Goal: Task Accomplishment & Management: Manage account settings

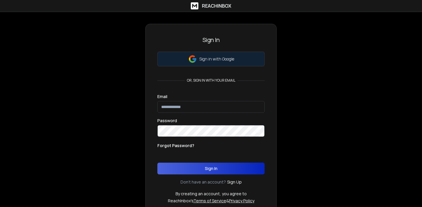
click at [224, 62] on button "Sign in with Google" at bounding box center [210, 59] width 107 height 15
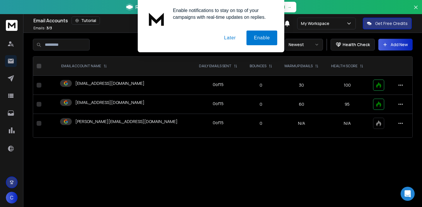
click at [227, 42] on button "Later" at bounding box center [230, 37] width 26 height 15
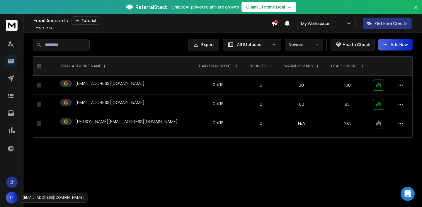
click at [16, 198] on span "C" at bounding box center [12, 197] width 12 height 12
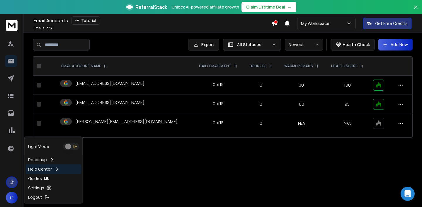
click at [57, 168] on icon at bounding box center [57, 169] width 6 height 6
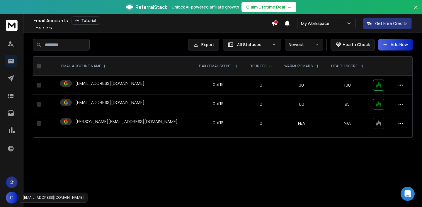
click at [9, 193] on span "C" at bounding box center [12, 197] width 12 height 12
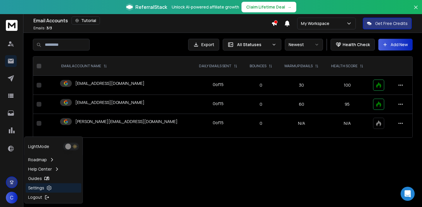
click at [39, 190] on p "Settings" at bounding box center [36, 188] width 16 height 6
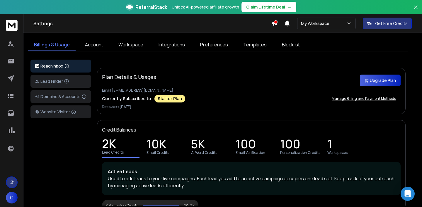
click at [371, 99] on p "Manage Billing and Payment Methods" at bounding box center [364, 98] width 64 height 5
